Goal: Task Accomplishment & Management: Manage account settings

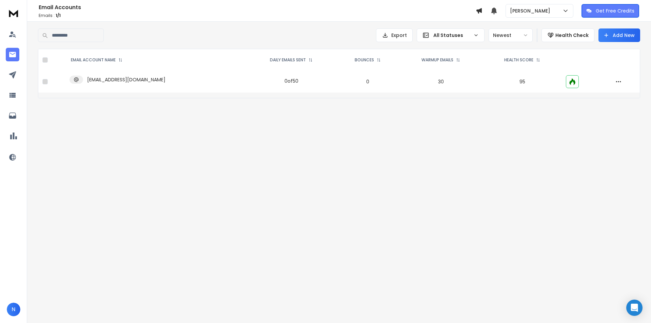
scroll to position [77, 0]
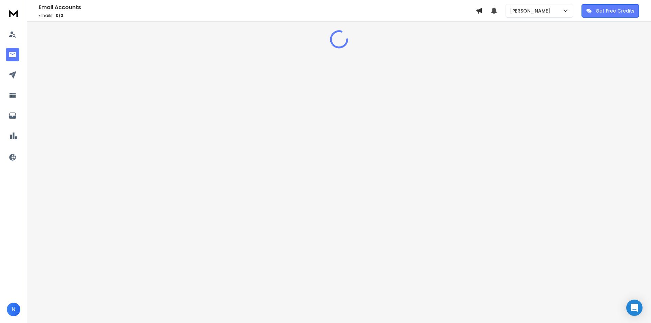
scroll to position [77, 0]
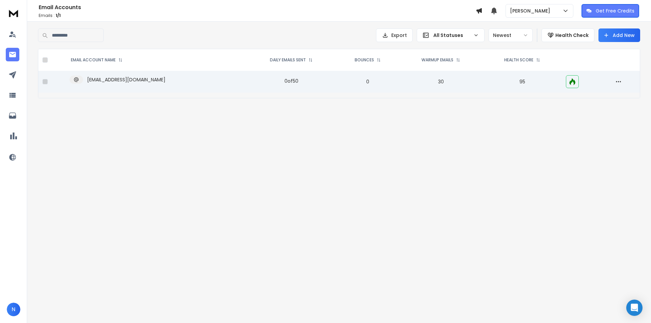
click at [458, 88] on td "30" at bounding box center [441, 82] width 84 height 22
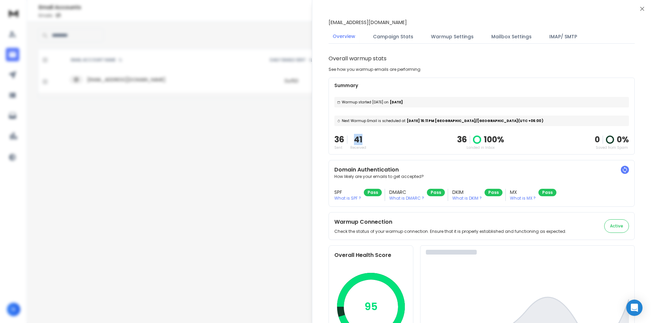
drag, startPoint x: 353, startPoint y: 140, endPoint x: 370, endPoint y: 140, distance: 17.3
type textarea "**"
click at [370, 140] on div "36 Sent 41 Received 36 100 % Landed in Inbox 0 0 % Saved from Spam" at bounding box center [481, 142] width 294 height 16
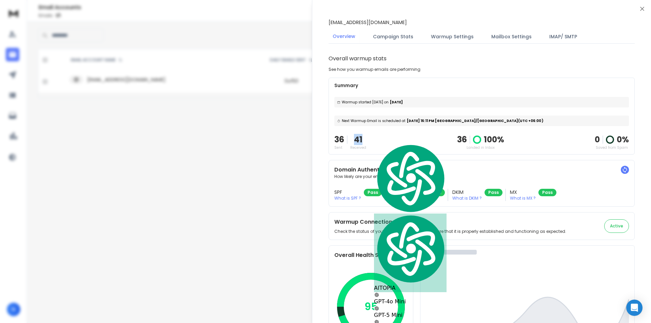
click at [378, 135] on div "36 Sent 41 Received 36 100 % Landed in Inbox 0 0 % Saved from Spam" at bounding box center [481, 142] width 294 height 16
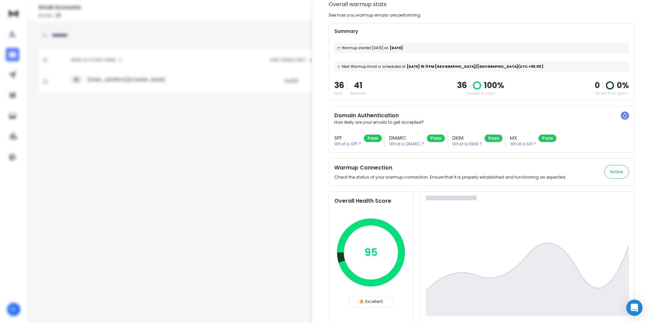
scroll to position [0, 0]
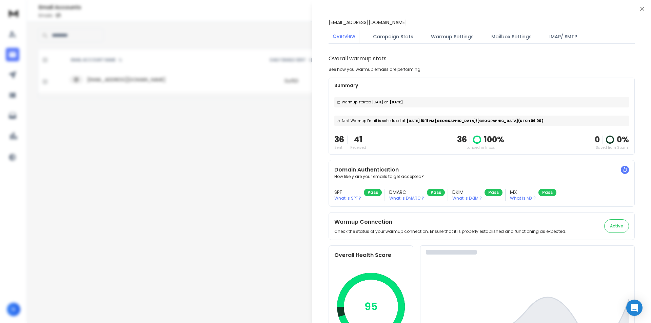
click at [456, 38] on button "Warmup Settings" at bounding box center [452, 36] width 51 height 15
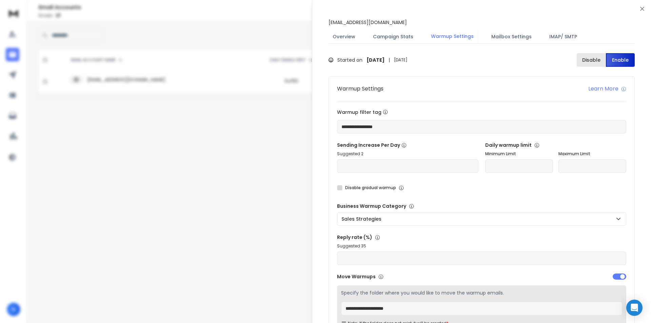
click at [501, 34] on button "Mailbox Settings" at bounding box center [511, 36] width 48 height 15
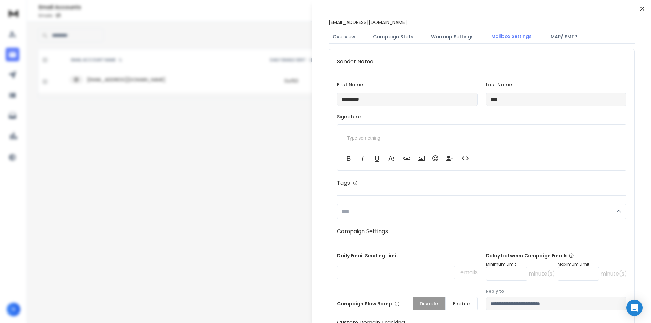
click at [640, 9] on icon "button" at bounding box center [641, 8] width 3 height 3
